Goal: Communication & Community: Answer question/provide support

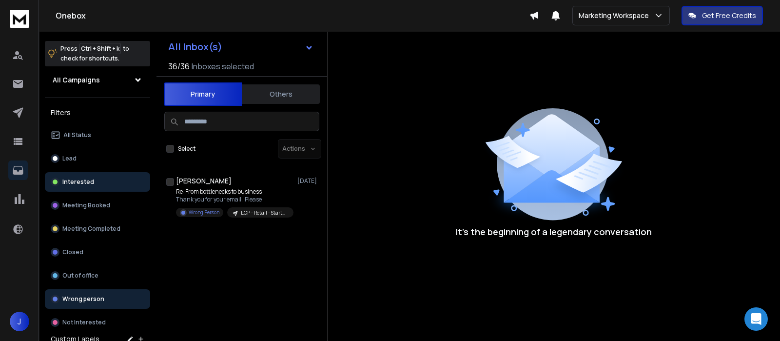
click at [91, 181] on button "Interested" at bounding box center [97, 181] width 105 height 19
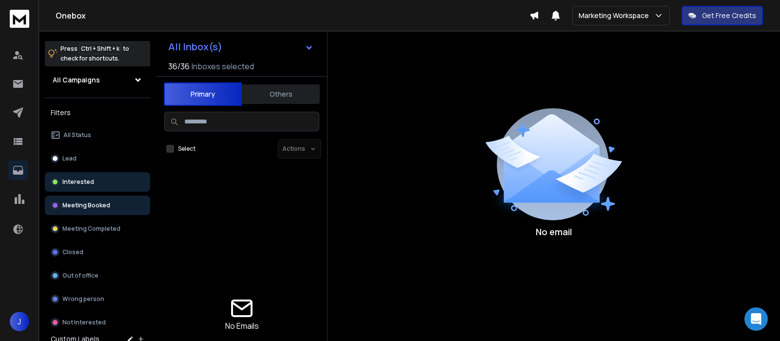
click at [114, 200] on button "Meeting Booked" at bounding box center [97, 204] width 105 height 19
click at [107, 184] on button "Interested" at bounding box center [97, 181] width 105 height 19
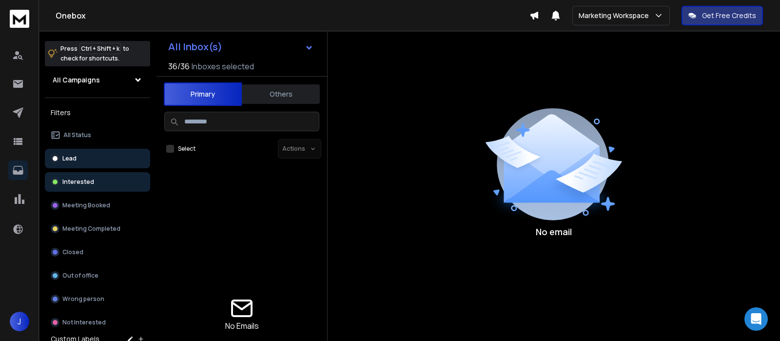
click at [88, 154] on button "Lead" at bounding box center [97, 158] width 105 height 19
click at [95, 174] on button "Interested" at bounding box center [97, 181] width 105 height 19
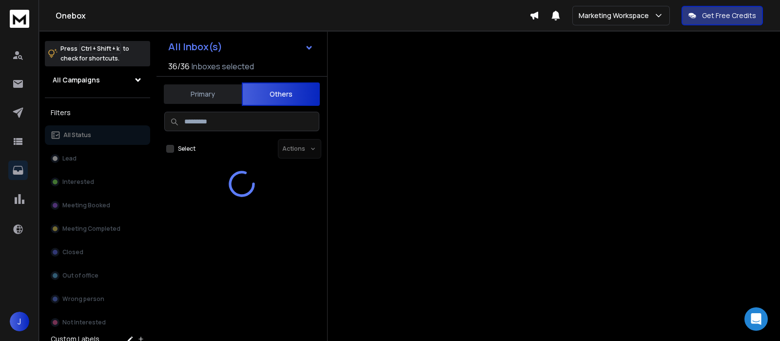
click at [261, 95] on button "Others" at bounding box center [281, 93] width 78 height 23
click at [213, 92] on button "Primary" at bounding box center [203, 93] width 78 height 21
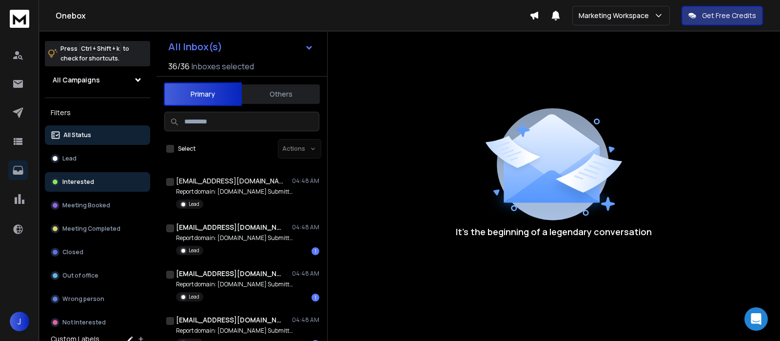
click at [106, 179] on button "Interested" at bounding box center [97, 181] width 105 height 19
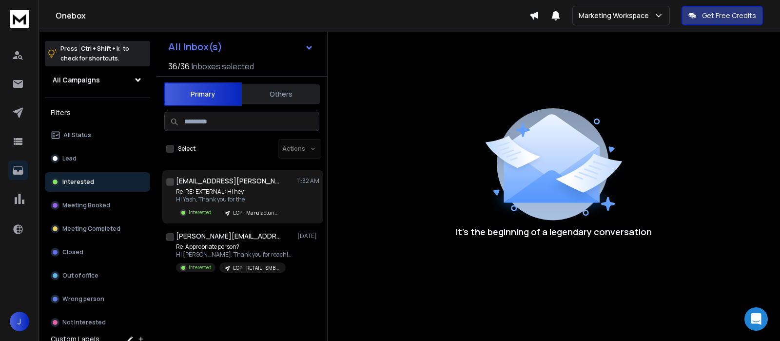
click at [212, 188] on p "Re: RE: EXTERNAL: Hi hey" at bounding box center [231, 192] width 110 height 8
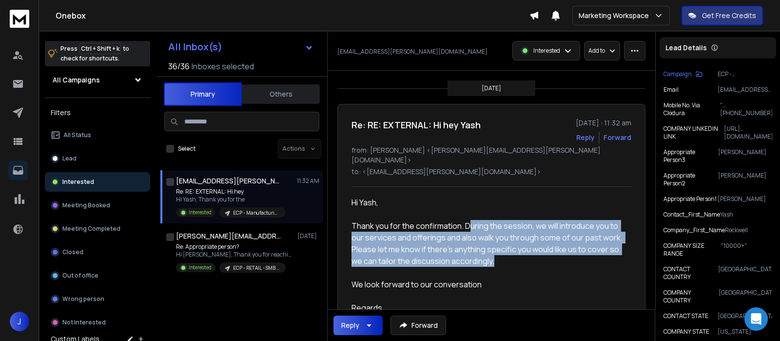
drag, startPoint x: 471, startPoint y: 218, endPoint x: 544, endPoint y: 253, distance: 80.6
click at [544, 253] on div "Thank you for the confirmation. During the session, we will introduce you to ou…" at bounding box center [487, 237] width 272 height 58
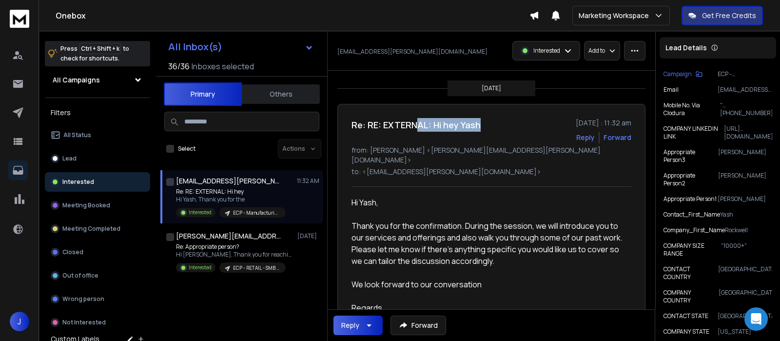
drag, startPoint x: 412, startPoint y: 130, endPoint x: 479, endPoint y: 129, distance: 66.8
click at [479, 129] on div "Re: RE: EXTERNAL: Hi hey Yash [DATE] : 11:32 am Reply Forward" at bounding box center [491, 130] width 280 height 25
